Goal: Task Accomplishment & Management: Manage account settings

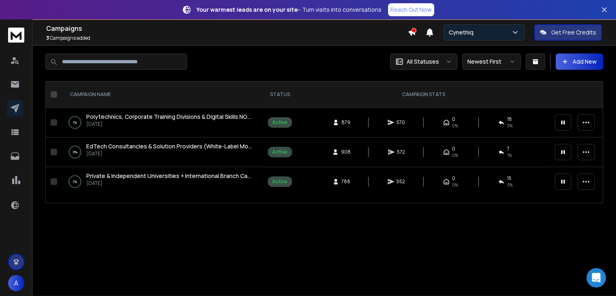
click at [460, 37] on button "Cynethiq" at bounding box center [483, 32] width 81 height 16
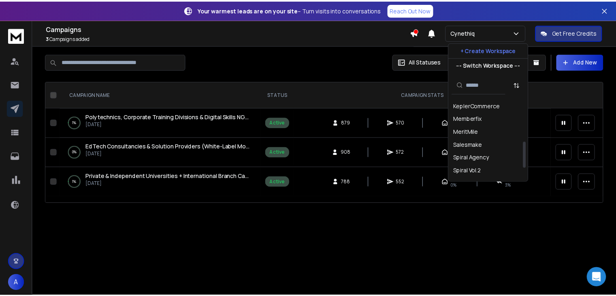
scroll to position [132, 0]
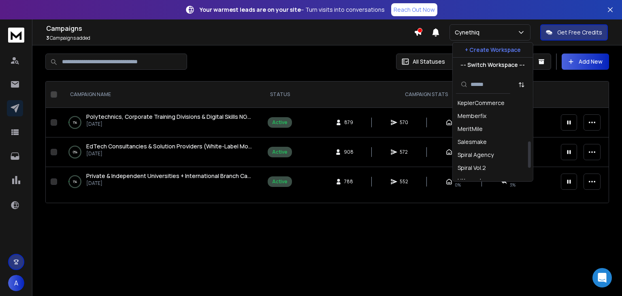
drag, startPoint x: 530, startPoint y: 113, endPoint x: 517, endPoint y: 156, distance: 45.1
click at [528, 156] on div at bounding box center [529, 154] width 3 height 26
click at [491, 157] on div "Spiral Agency" at bounding box center [475, 154] width 36 height 8
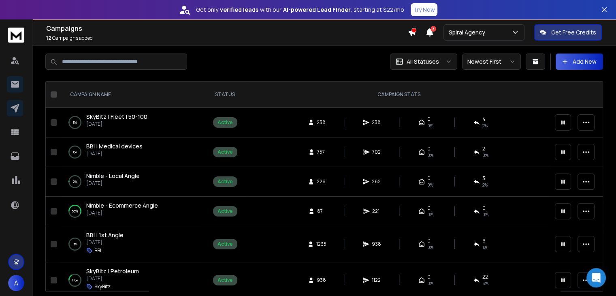
click at [20, 83] on link at bounding box center [15, 84] width 16 height 16
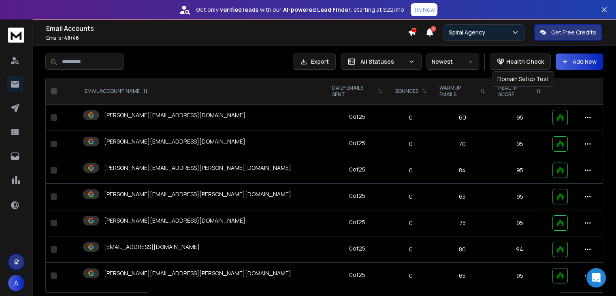
click at [480, 35] on p "Spiral Agency" at bounding box center [469, 32] width 40 height 8
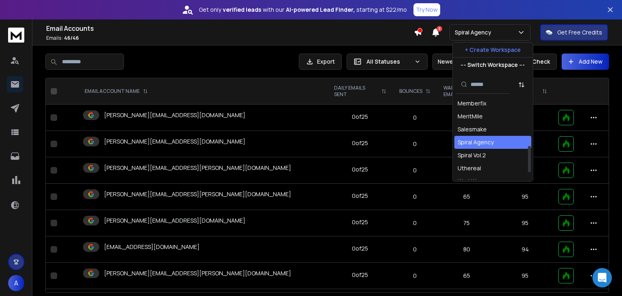
drag, startPoint x: 530, startPoint y: 104, endPoint x: 521, endPoint y: 153, distance: 49.4
click at [528, 151] on div at bounding box center [529, 159] width 3 height 26
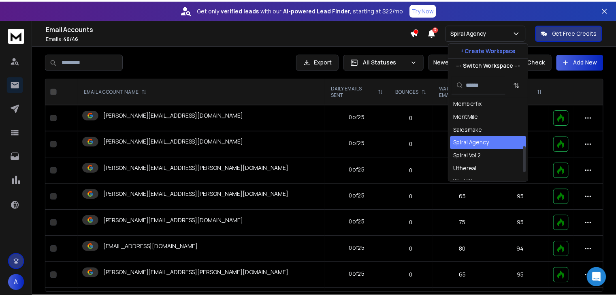
scroll to position [145, 0]
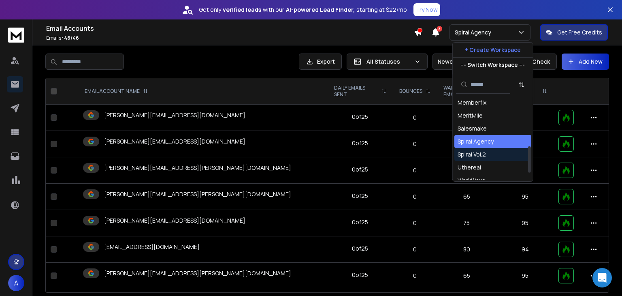
click at [489, 150] on div "Spiral Vol.2" at bounding box center [492, 154] width 77 height 13
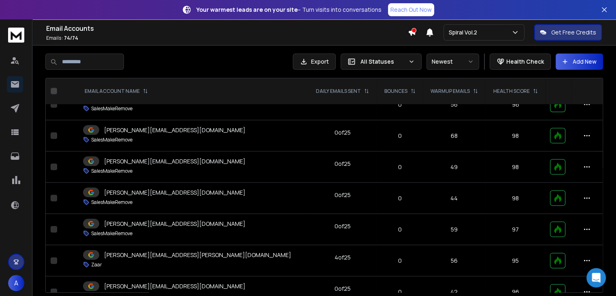
scroll to position [2119, 0]
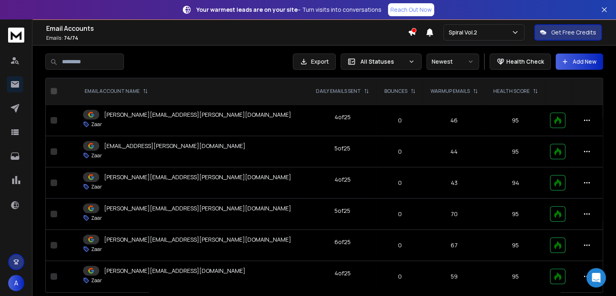
click at [100, 60] on input at bounding box center [84, 61] width 79 height 16
type input "*****"
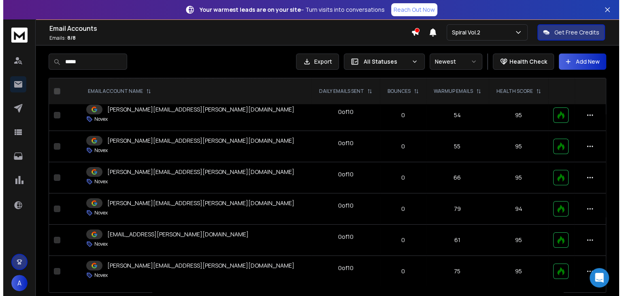
scroll to position [0, 0]
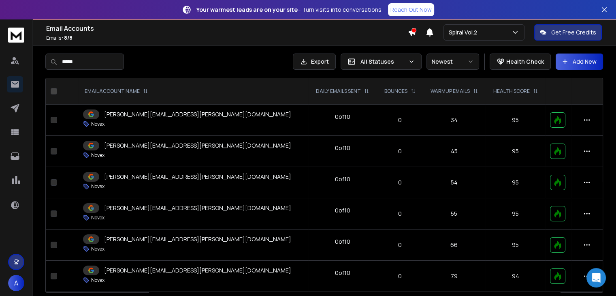
click at [234, 115] on div "[PERSON_NAME][EMAIL_ADDRESS][PERSON_NAME][DOMAIN_NAME]" at bounding box center [193, 114] width 220 height 10
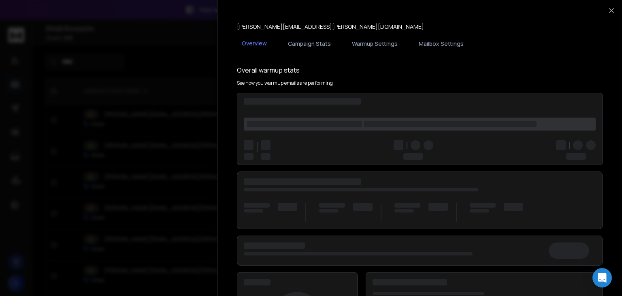
click at [420, 36] on button "Mailbox Settings" at bounding box center [441, 44] width 55 height 18
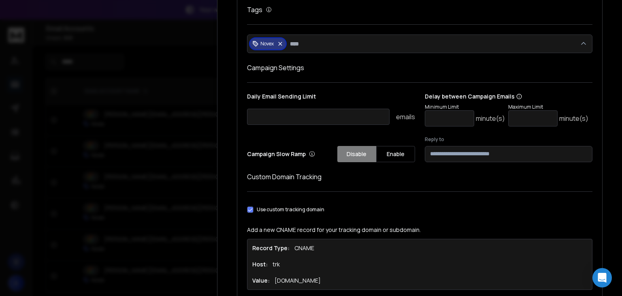
scroll to position [176, 0]
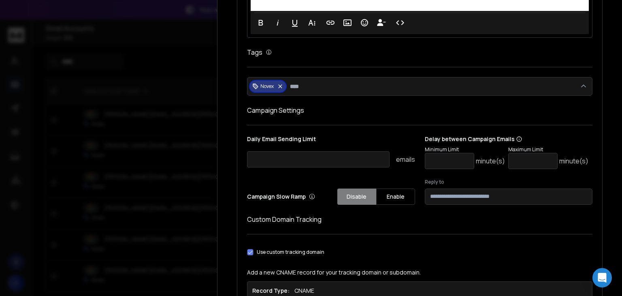
click at [261, 171] on div "Daily Email Sending Limit ** emails Delay between Campaign Emails Minimum Limit…" at bounding box center [419, 170] width 345 height 70
drag, startPoint x: 264, startPoint y: 163, endPoint x: 217, endPoint y: 164, distance: 46.6
click at [219, 164] on div "**********" at bounding box center [419, 148] width 405 height 296
type input "**"
click at [295, 181] on div "Campaign Slow Ramp Disable Enable" at bounding box center [331, 192] width 168 height 26
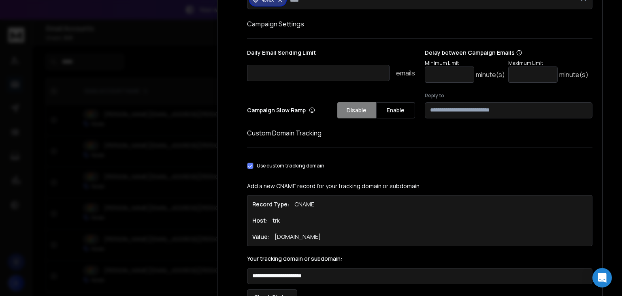
scroll to position [329, 0]
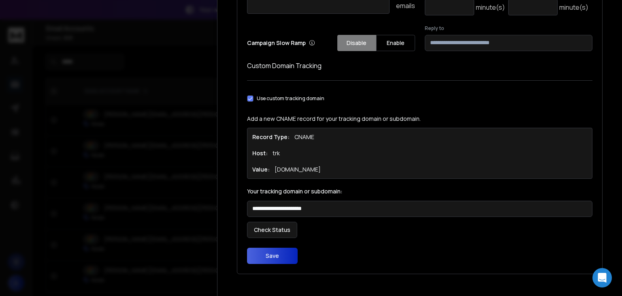
click at [278, 249] on button "Save" at bounding box center [272, 255] width 51 height 16
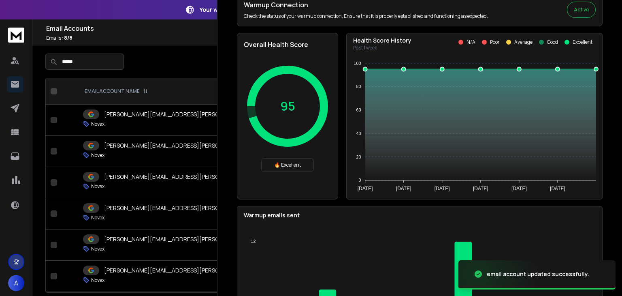
scroll to position [0, 0]
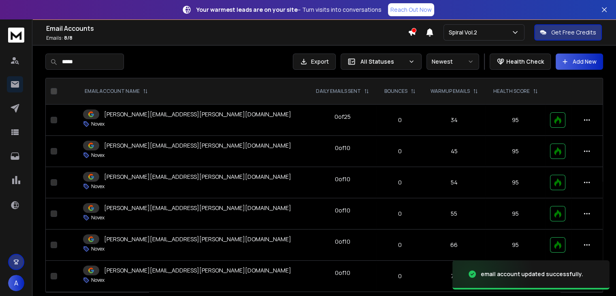
click at [231, 149] on div "[PERSON_NAME][EMAIL_ADDRESS][PERSON_NAME][DOMAIN_NAME]" at bounding box center [193, 145] width 220 height 10
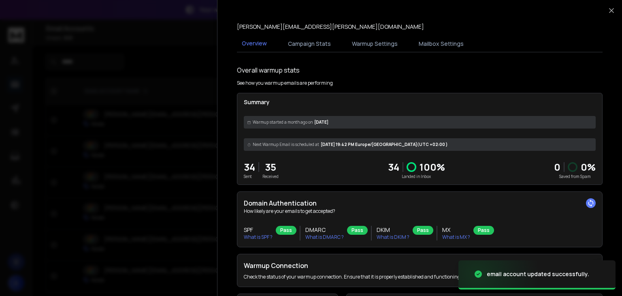
click at [439, 41] on button "Mailbox Settings" at bounding box center [441, 44] width 55 height 18
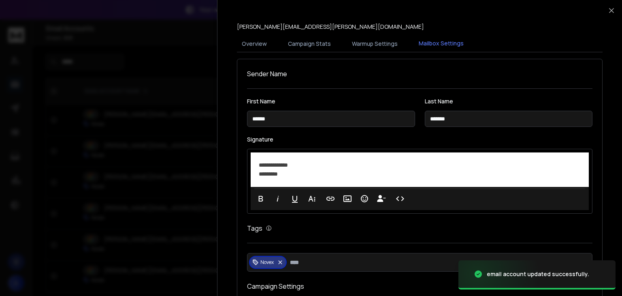
scroll to position [261, 0]
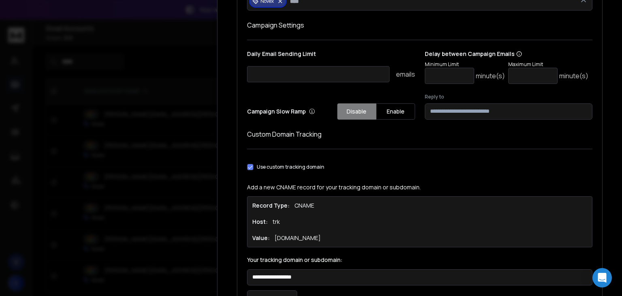
drag, startPoint x: 295, startPoint y: 70, endPoint x: 167, endPoint y: 76, distance: 128.1
click at [167, 76] on body "**********" at bounding box center [308, 148] width 616 height 296
type input "**"
click at [287, 96] on div "Campaign Slow Ramp Disable Enable" at bounding box center [331, 107] width 168 height 26
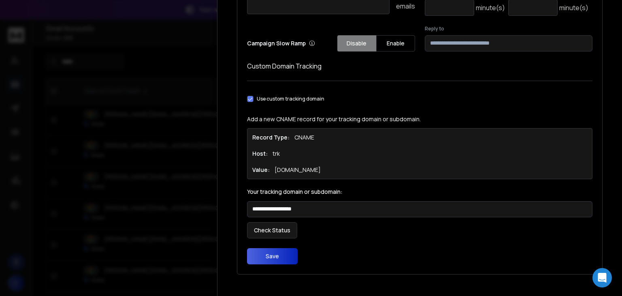
scroll to position [329, 0]
click at [271, 254] on button "Save" at bounding box center [272, 255] width 51 height 16
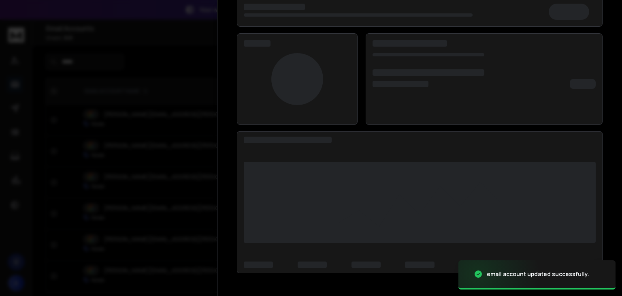
scroll to position [238, 0]
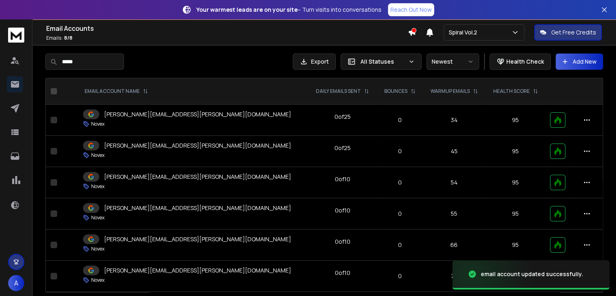
click at [210, 179] on div "[PERSON_NAME][EMAIL_ADDRESS][PERSON_NAME][DOMAIN_NAME]" at bounding box center [193, 177] width 220 height 10
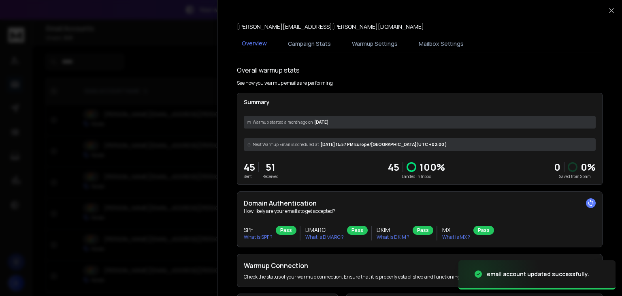
click at [444, 44] on button "Mailbox Settings" at bounding box center [441, 44] width 55 height 18
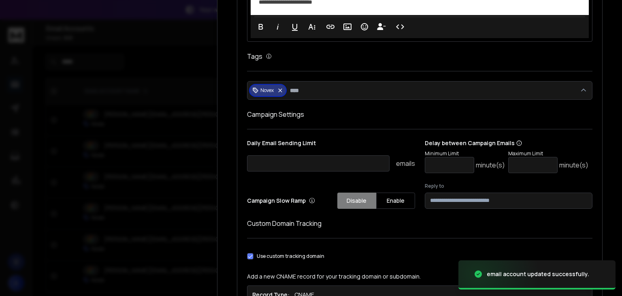
scroll to position [172, 0]
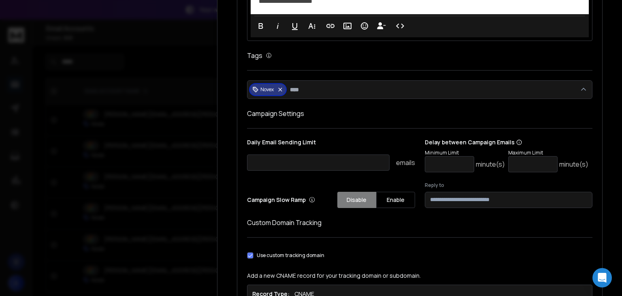
drag, startPoint x: 279, startPoint y: 166, endPoint x: 195, endPoint y: 164, distance: 83.8
click at [196, 164] on body "**********" at bounding box center [308, 148] width 616 height 296
type input "**"
click at [272, 187] on div "Campaign Slow Ramp Disable Enable" at bounding box center [331, 195] width 168 height 26
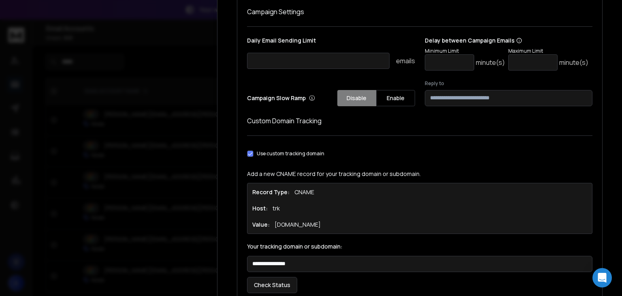
scroll to position [329, 0]
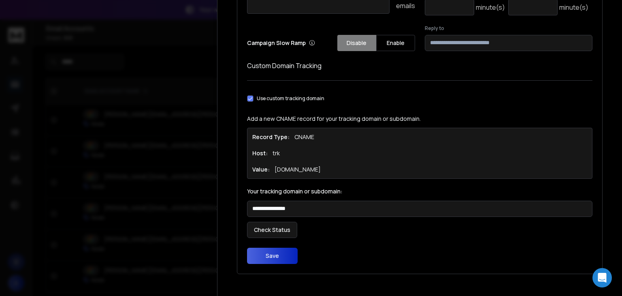
click at [268, 256] on button "Save" at bounding box center [272, 255] width 51 height 16
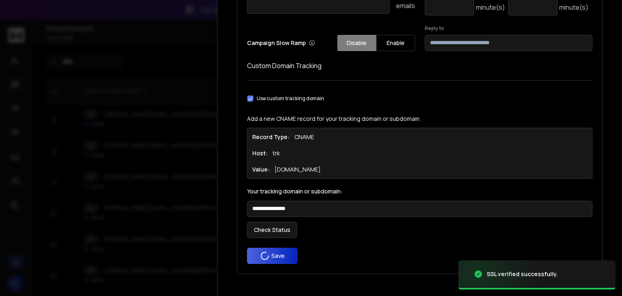
scroll to position [238, 0]
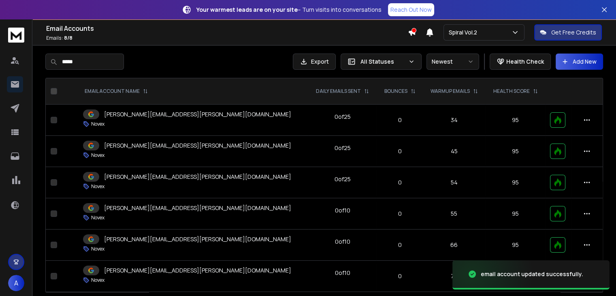
click at [232, 211] on div "[PERSON_NAME][EMAIL_ADDRESS][PERSON_NAME][DOMAIN_NAME]" at bounding box center [193, 208] width 220 height 10
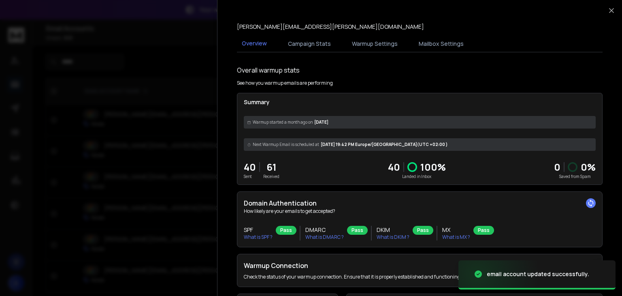
click at [440, 42] on button "Mailbox Settings" at bounding box center [441, 44] width 55 height 18
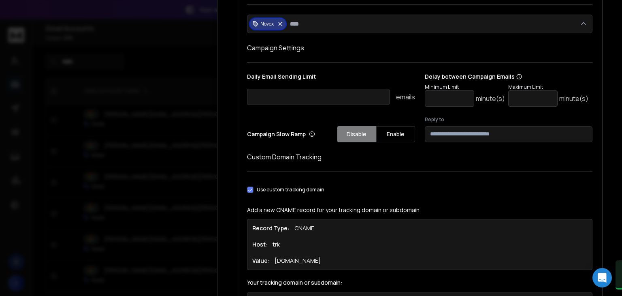
scroll to position [257, 0]
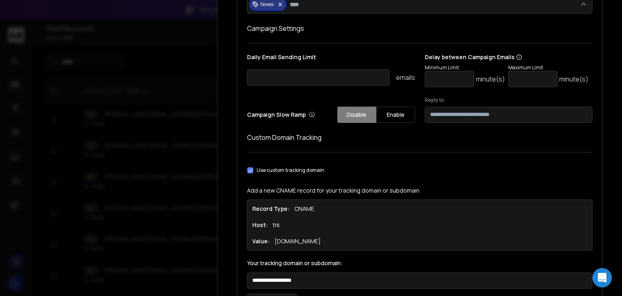
drag, startPoint x: 283, startPoint y: 72, endPoint x: 207, endPoint y: 80, distance: 76.5
click at [201, 79] on body "**********" at bounding box center [308, 148] width 616 height 296
click at [274, 91] on div "Daily Email Sending Limit ** emails Delay between Campaign Emails Minimum Limit…" at bounding box center [419, 88] width 345 height 70
click at [276, 77] on input "**" at bounding box center [318, 77] width 142 height 16
type input "**"
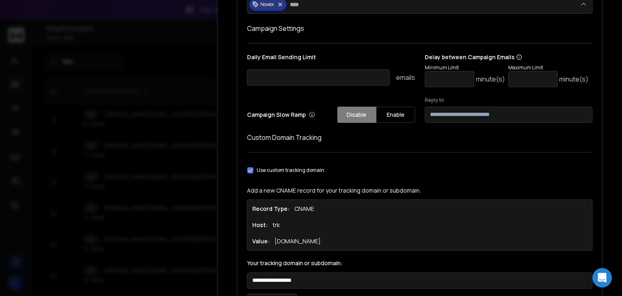
click at [274, 104] on div "Campaign Slow Ramp Disable Enable" at bounding box center [331, 110] width 168 height 26
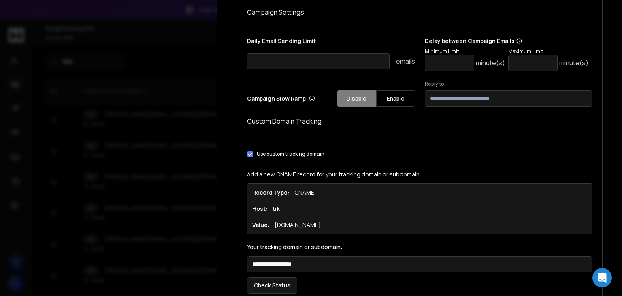
scroll to position [329, 0]
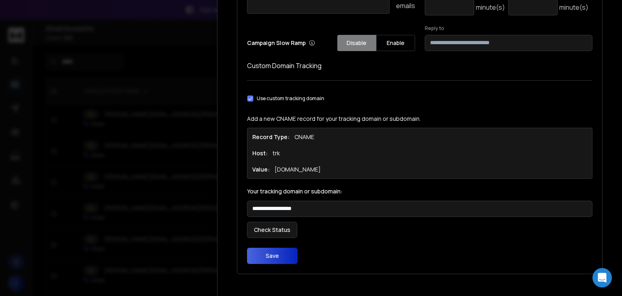
click at [277, 256] on button "Save" at bounding box center [272, 255] width 51 height 16
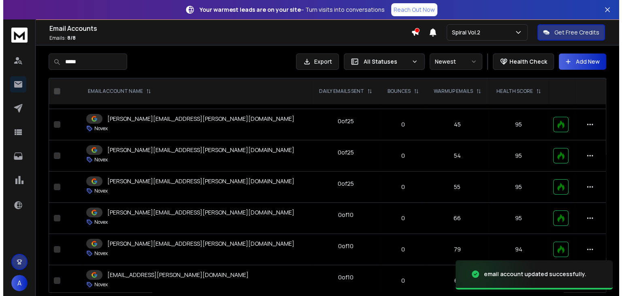
scroll to position [67, 0]
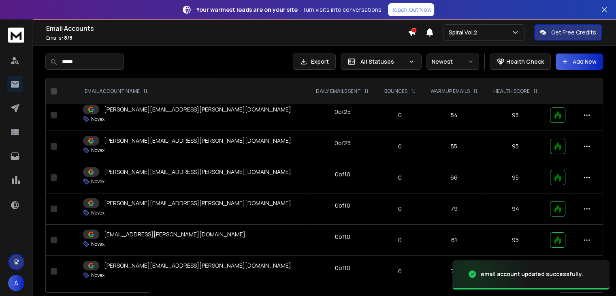
click at [176, 174] on p "[PERSON_NAME][EMAIL_ADDRESS][PERSON_NAME][DOMAIN_NAME]" at bounding box center [197, 172] width 187 height 8
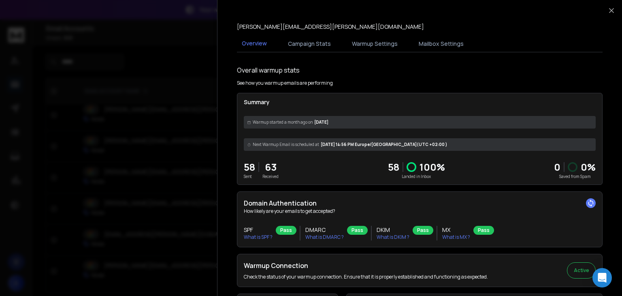
click at [444, 40] on button "Mailbox Settings" at bounding box center [441, 44] width 55 height 18
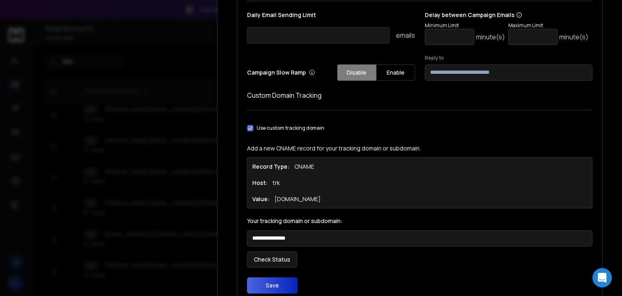
scroll to position [302, 0]
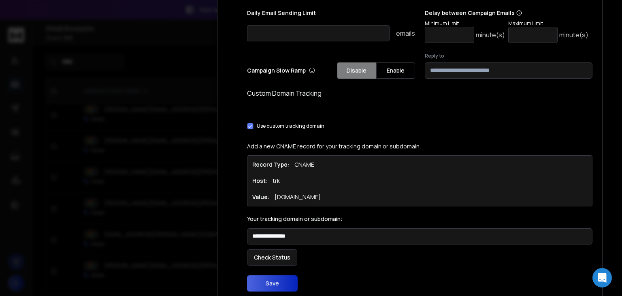
click at [274, 32] on input "**" at bounding box center [318, 33] width 142 height 16
click at [275, 38] on input "**" at bounding box center [318, 33] width 142 height 16
type input "**"
click at [272, 67] on p "Campaign Slow Ramp" at bounding box center [281, 70] width 68 height 8
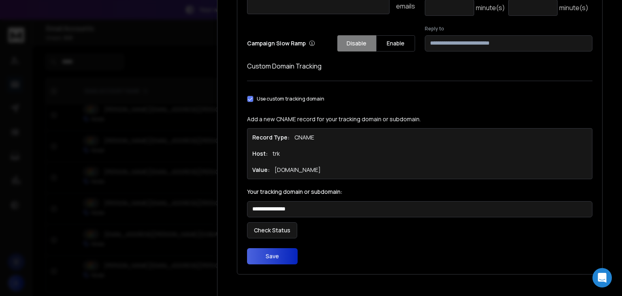
scroll to position [329, 0]
click at [285, 252] on button "Save" at bounding box center [272, 255] width 51 height 16
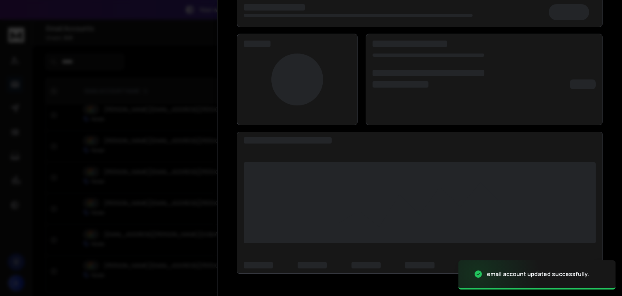
scroll to position [0, 0]
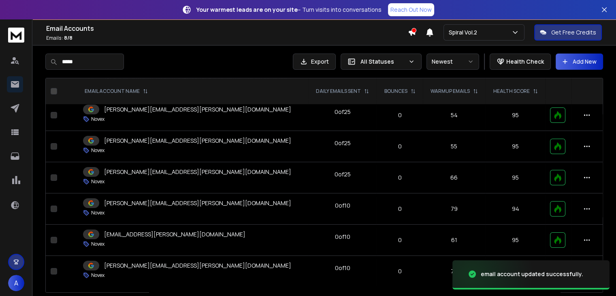
click at [236, 215] on td "[PERSON_NAME][EMAIL_ADDRESS][PERSON_NAME][DOMAIN_NAME] Novex" at bounding box center [193, 208] width 230 height 31
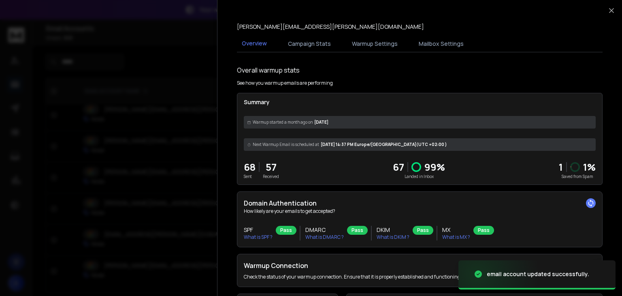
click at [451, 43] on button "Mailbox Settings" at bounding box center [441, 44] width 55 height 18
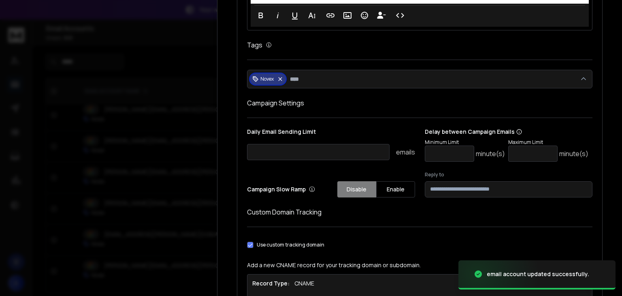
scroll to position [204, 0]
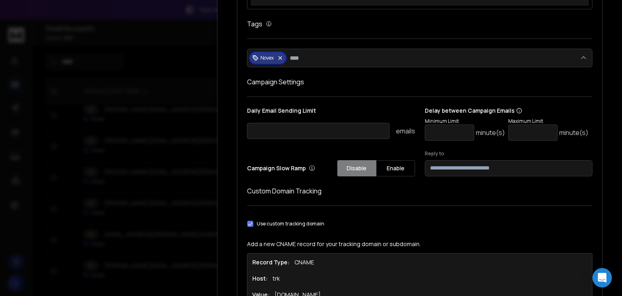
click at [282, 129] on input "**" at bounding box center [318, 131] width 142 height 16
type input "**"
click at [280, 143] on div "Daily Email Sending Limit ** emails Delay between Campaign Emails Minimum Limit…" at bounding box center [419, 141] width 345 height 70
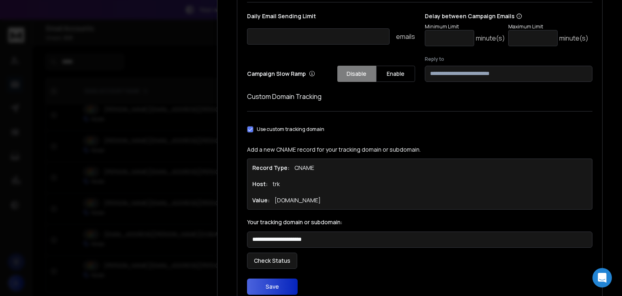
scroll to position [329, 0]
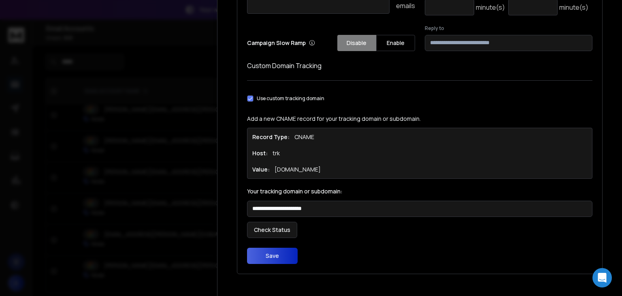
click at [280, 257] on button "Save" at bounding box center [272, 255] width 51 height 16
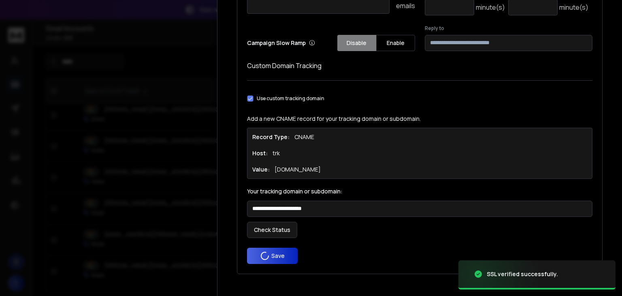
scroll to position [238, 0]
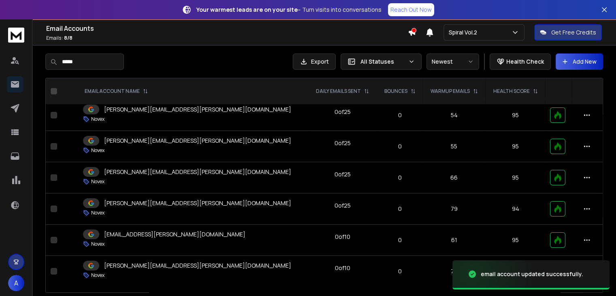
click at [237, 245] on div "Novex" at bounding box center [193, 243] width 220 height 6
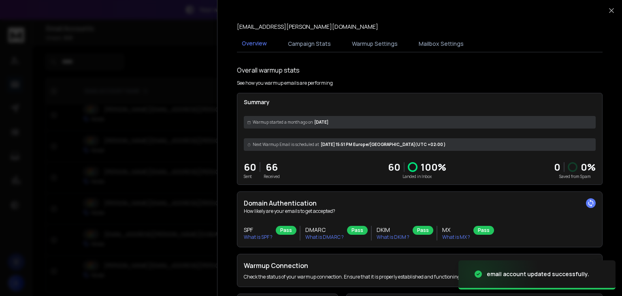
click at [453, 39] on button "Mailbox Settings" at bounding box center [441, 44] width 55 height 18
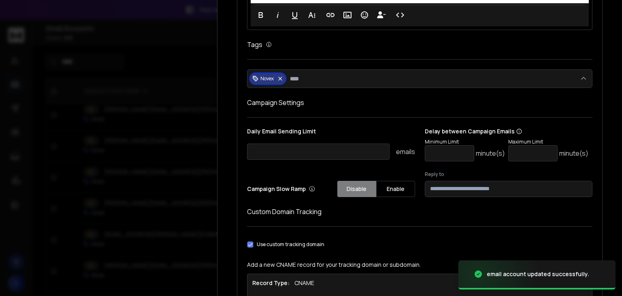
scroll to position [185, 0]
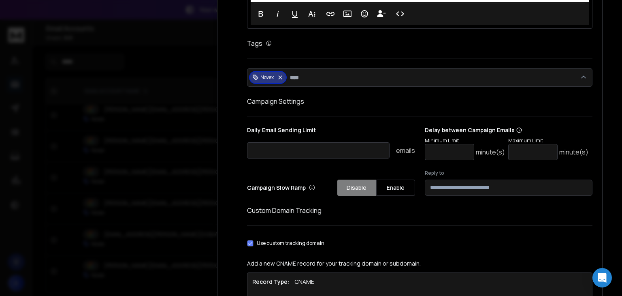
drag, startPoint x: 290, startPoint y: 155, endPoint x: 177, endPoint y: 151, distance: 113.0
click at [177, 151] on body "**********" at bounding box center [308, 148] width 616 height 296
type input "**"
click at [300, 170] on div "Campaign Slow Ramp Disable Enable" at bounding box center [331, 183] width 168 height 26
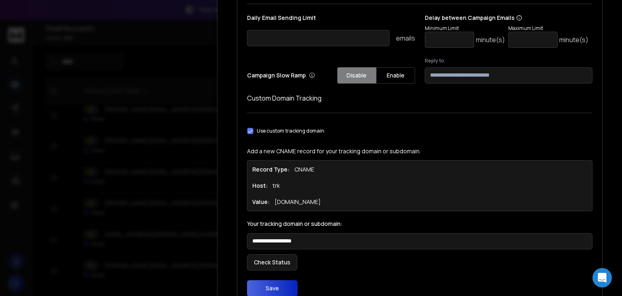
scroll to position [329, 0]
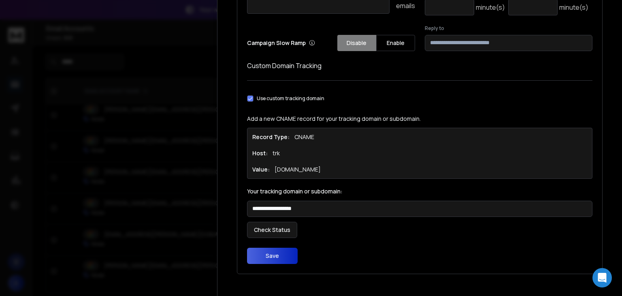
click at [275, 257] on button "Save" at bounding box center [272, 255] width 51 height 16
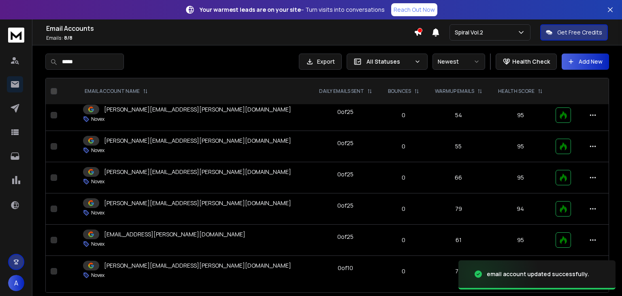
scroll to position [0, 0]
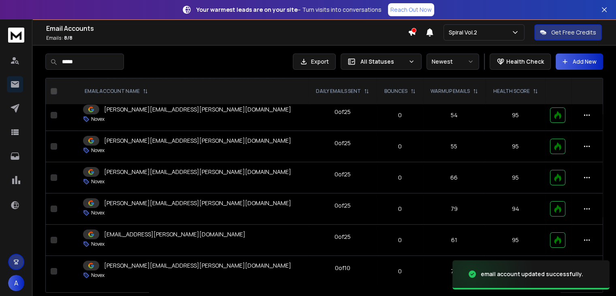
click at [239, 266] on div "[PERSON_NAME][EMAIL_ADDRESS][PERSON_NAME][DOMAIN_NAME]" at bounding box center [193, 265] width 220 height 10
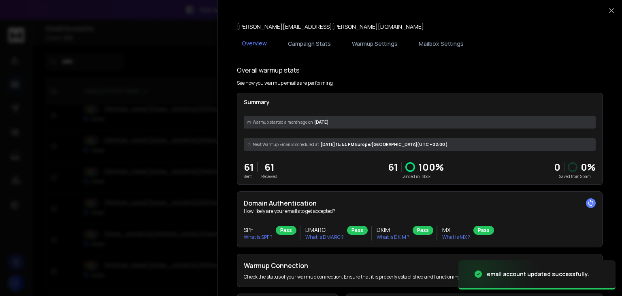
click at [430, 43] on button "Mailbox Settings" at bounding box center [441, 44] width 55 height 18
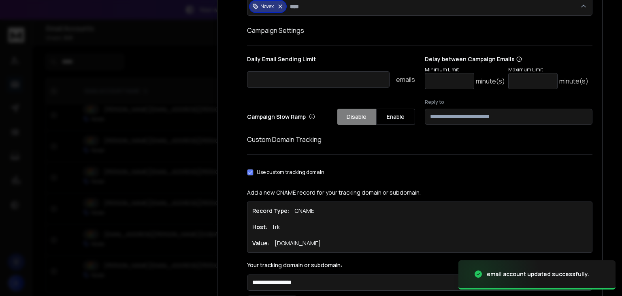
scroll to position [254, 0]
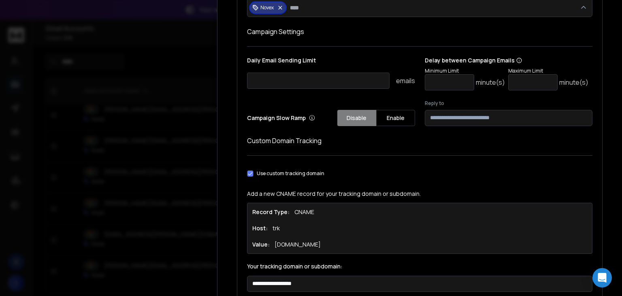
drag, startPoint x: 303, startPoint y: 84, endPoint x: 212, endPoint y: 94, distance: 91.6
click at [212, 94] on body "**********" at bounding box center [308, 148] width 616 height 296
type input "**"
click at [296, 110] on div "Campaign Slow Ramp Disable Enable" at bounding box center [331, 118] width 168 height 16
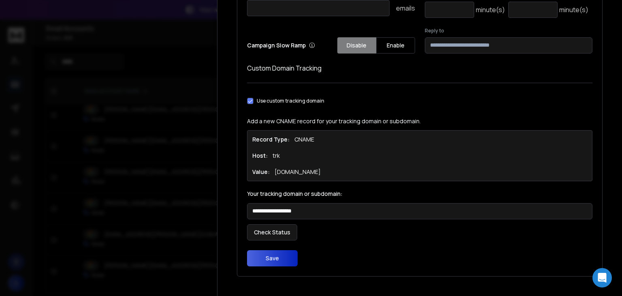
scroll to position [329, 0]
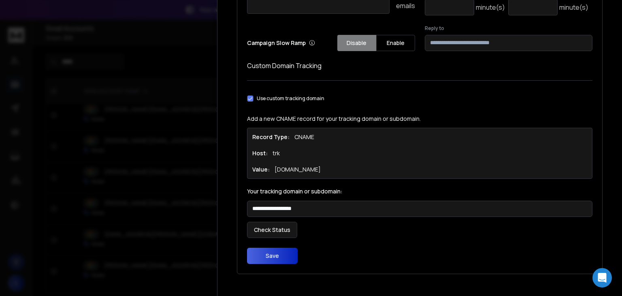
click at [269, 257] on button "Save" at bounding box center [272, 255] width 51 height 16
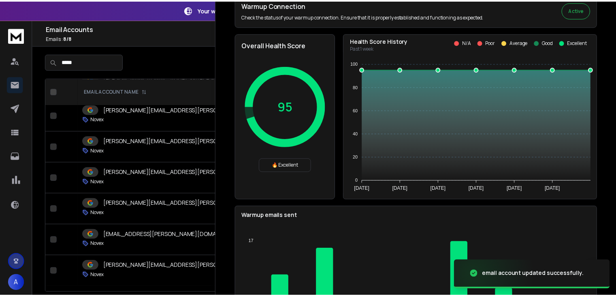
scroll to position [0, 0]
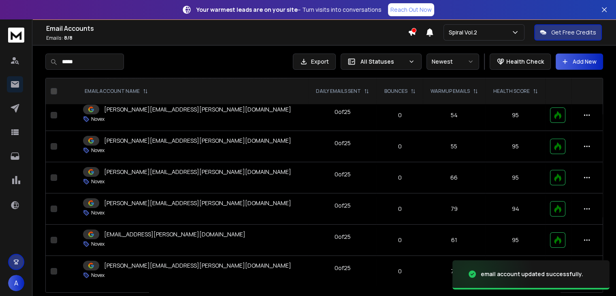
click at [594, 185] on td at bounding box center [586, 177] width 31 height 31
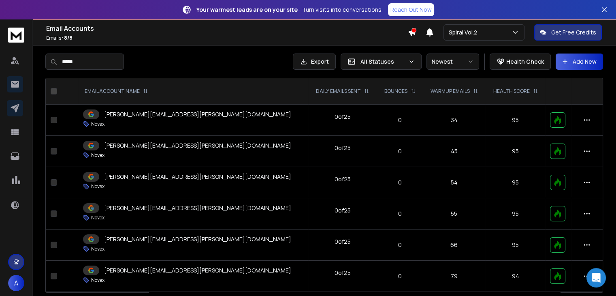
click at [18, 111] on icon at bounding box center [15, 108] width 10 height 10
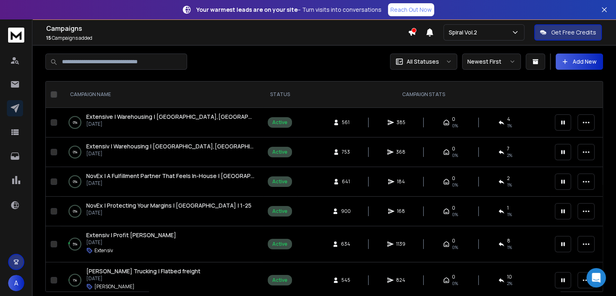
click at [149, 201] on span "NovEx | Protecting Your Margins | [GEOGRAPHIC_DATA] | 1-25" at bounding box center [168, 205] width 165 height 8
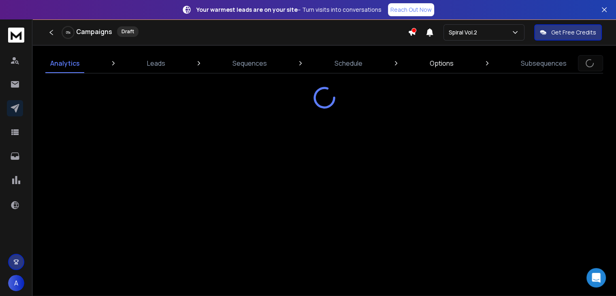
click at [440, 66] on p "Options" at bounding box center [442, 63] width 24 height 10
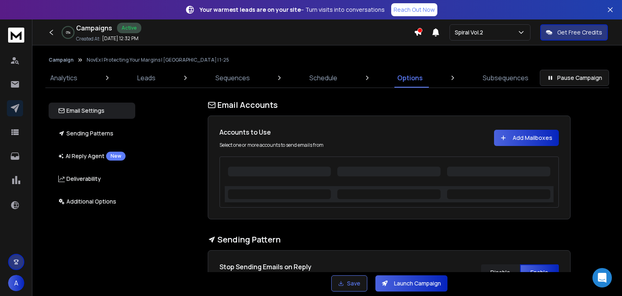
click at [575, 170] on div "Email Accounts Accounts to Use Select one or more accounts to send emails from …" at bounding box center [393, 185] width 491 height 172
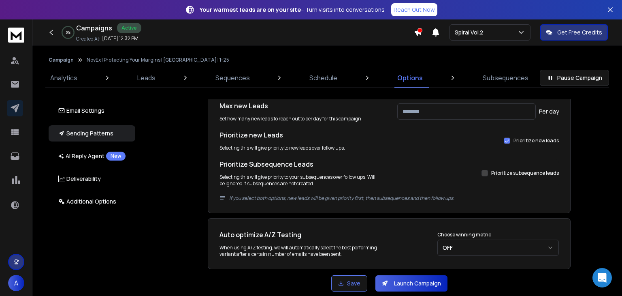
scroll to position [389, 0]
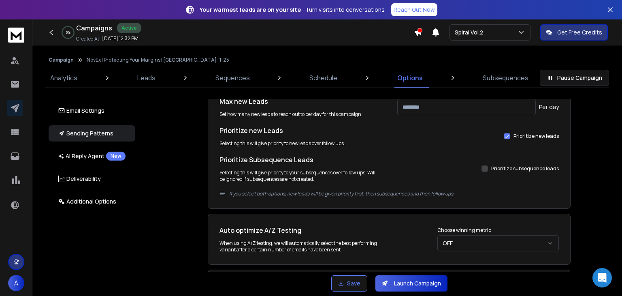
click at [530, 136] on label "Prioritize new leads" at bounding box center [535, 136] width 45 height 6
click at [510, 136] on button "Prioritize new leads" at bounding box center [507, 136] width 6 height 6
click at [340, 285] on button "Save" at bounding box center [349, 283] width 36 height 16
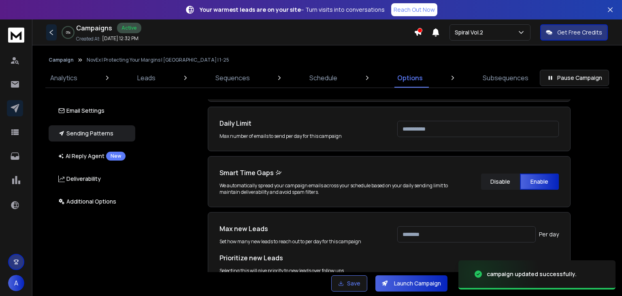
scroll to position [516, 0]
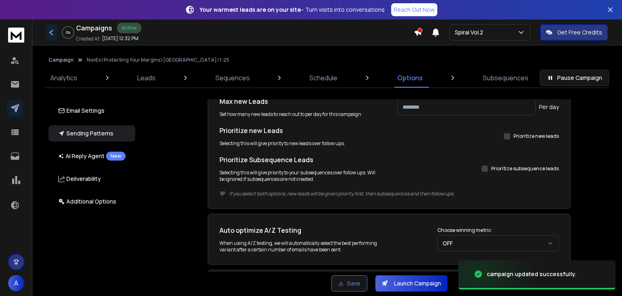
click at [52, 34] on icon at bounding box center [50, 32] width 3 height 5
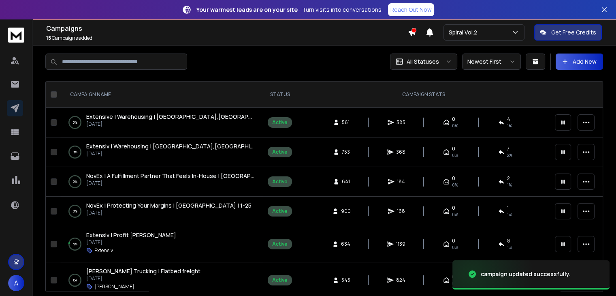
click at [189, 180] on p "[DATE]" at bounding box center [170, 183] width 168 height 6
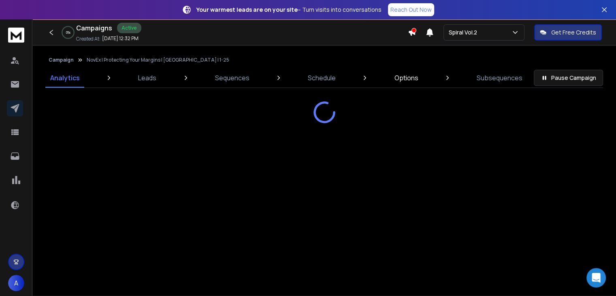
click at [403, 77] on p "Options" at bounding box center [406, 78] width 24 height 10
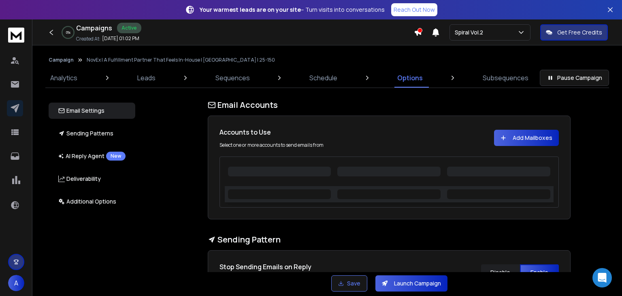
click at [595, 144] on div "Email Accounts Accounts to Use Select one or more accounts to send emails from …" at bounding box center [393, 185] width 491 height 172
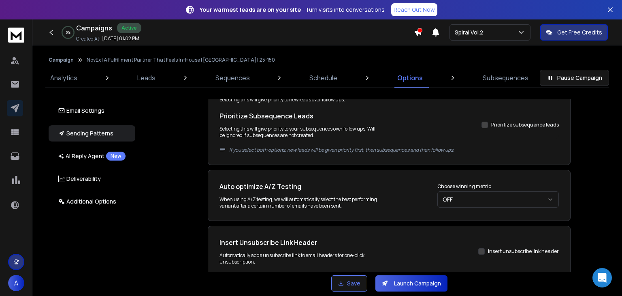
scroll to position [551, 0]
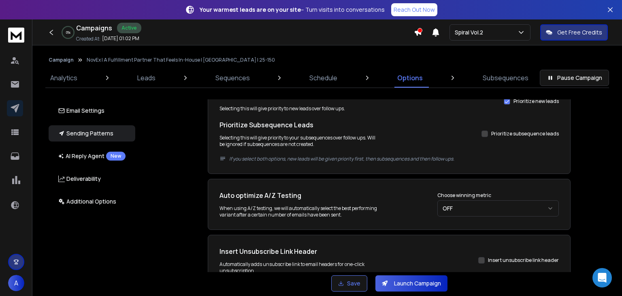
click at [517, 101] on label "Prioritize new leads" at bounding box center [535, 101] width 45 height 6
click at [510, 101] on button "Prioritize new leads" at bounding box center [507, 101] width 6 height 6
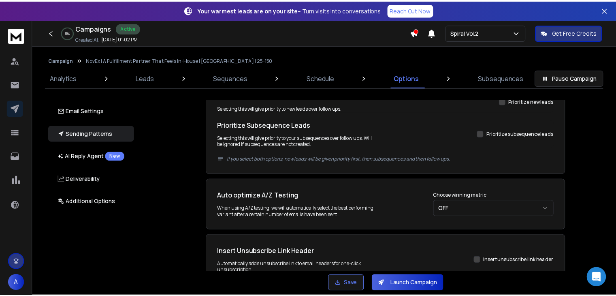
scroll to position [549, 0]
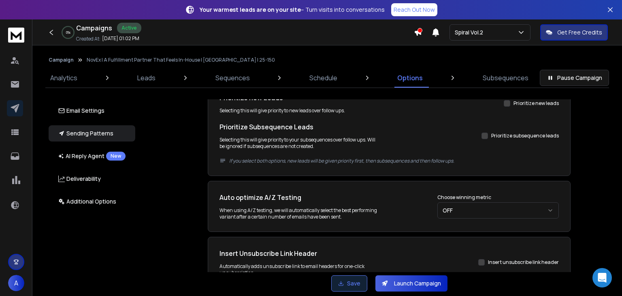
click at [343, 287] on button "Save" at bounding box center [349, 283] width 36 height 16
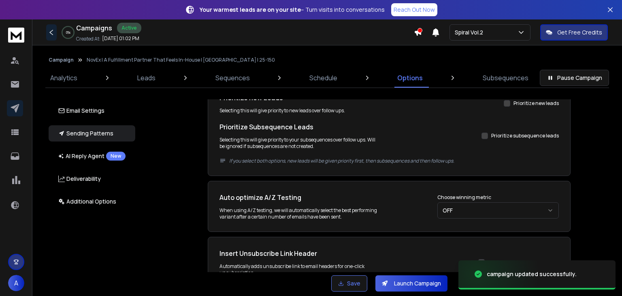
click at [52, 36] on button at bounding box center [51, 32] width 11 height 16
